Goal: Navigation & Orientation: Find specific page/section

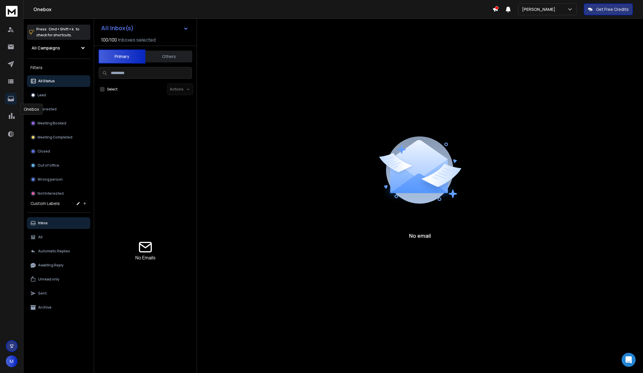
click at [133, 63] on button "Primary" at bounding box center [121, 57] width 47 height 14
click at [52, 84] on p "All Status" at bounding box center [46, 81] width 17 height 5
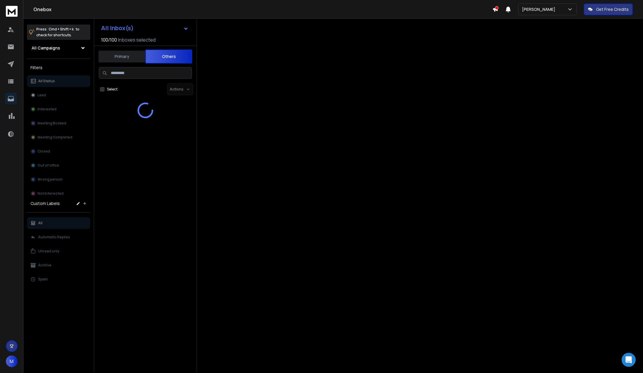
drag, startPoint x: 189, startPoint y: 67, endPoint x: 178, endPoint y: 68, distance: 11.2
click at [188, 64] on button "Others" at bounding box center [168, 57] width 47 height 14
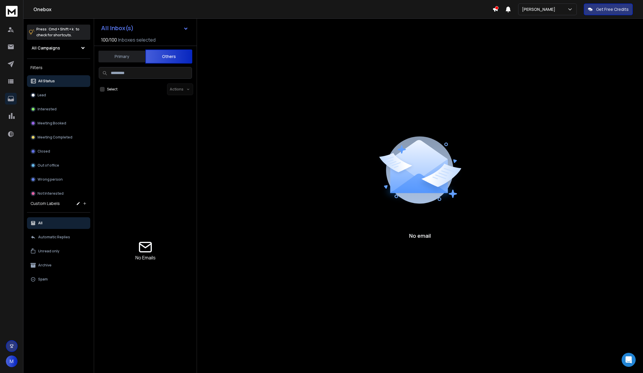
click at [131, 63] on button "Primary" at bounding box center [121, 56] width 47 height 13
click at [11, 67] on icon at bounding box center [11, 64] width 6 height 6
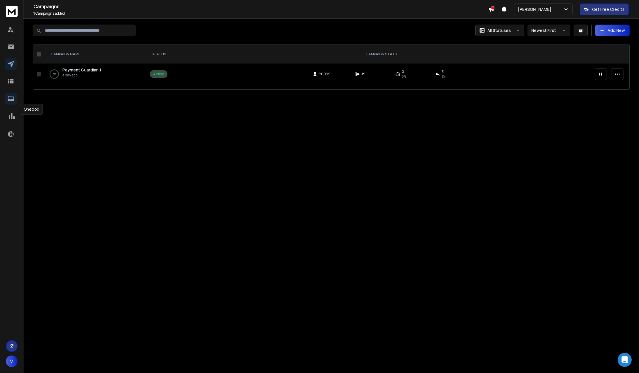
click at [13, 101] on icon at bounding box center [11, 98] width 6 height 5
